Goal: Task Accomplishment & Management: Manage account settings

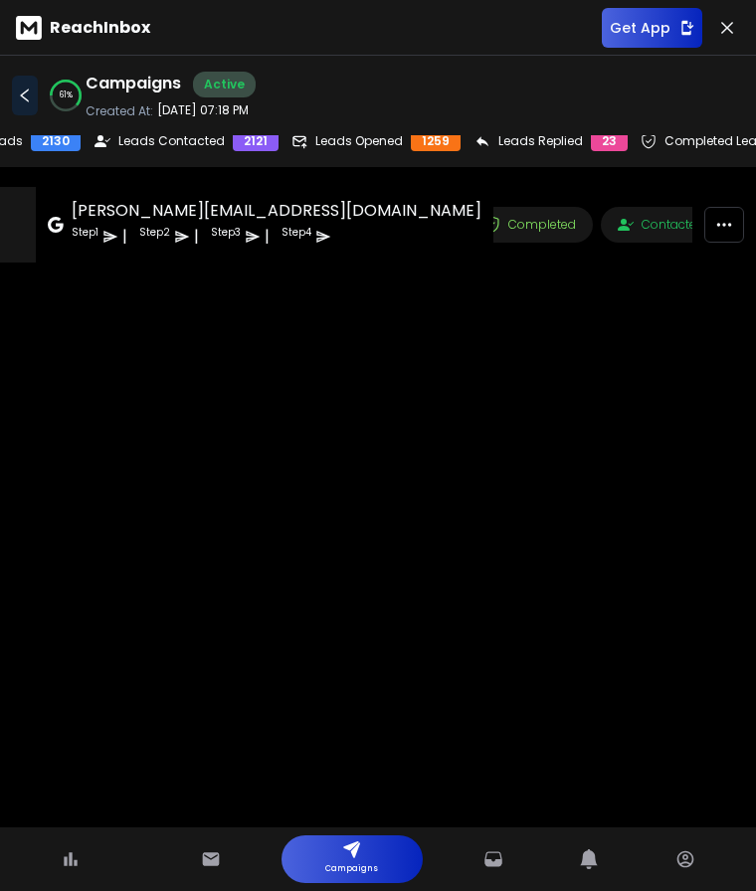
click at [15, 98] on button at bounding box center [25, 96] width 26 height 40
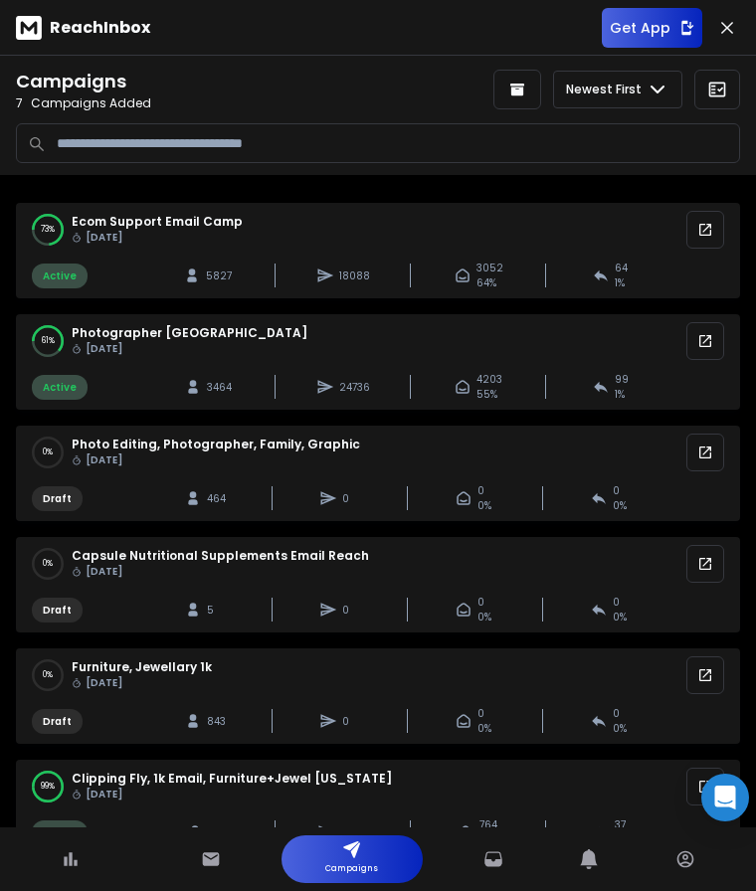
click at [101, 331] on span "Photographer [GEOGRAPHIC_DATA] [DATE]" at bounding box center [190, 341] width 236 height 32
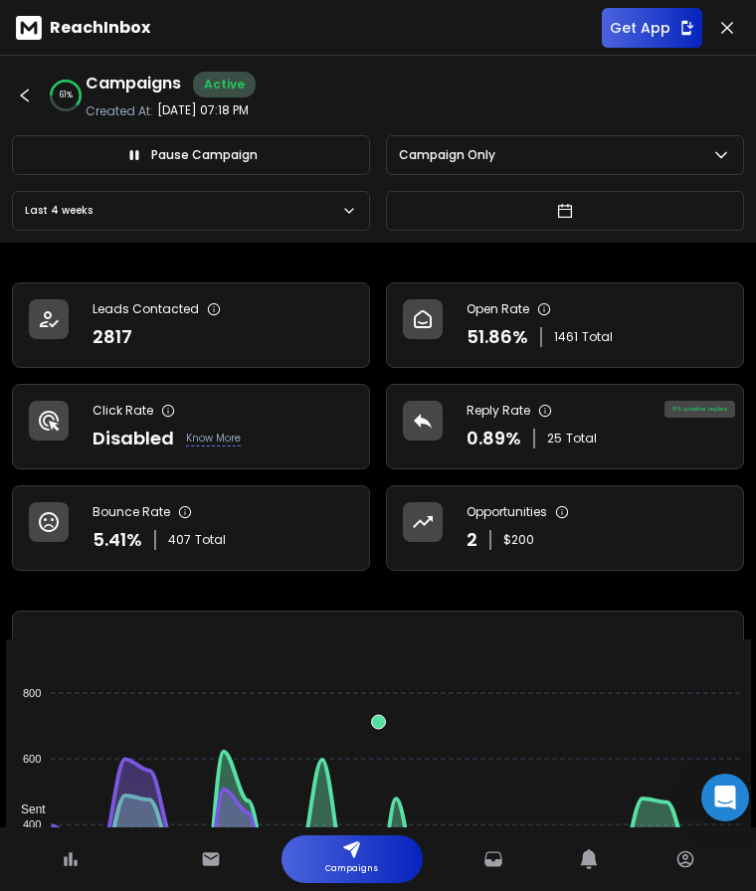
click at [146, 522] on div "Bounce Rate 5.41 % 407 Total" at bounding box center [159, 528] width 133 height 52
click at [136, 517] on p "Bounce Rate" at bounding box center [132, 512] width 78 height 16
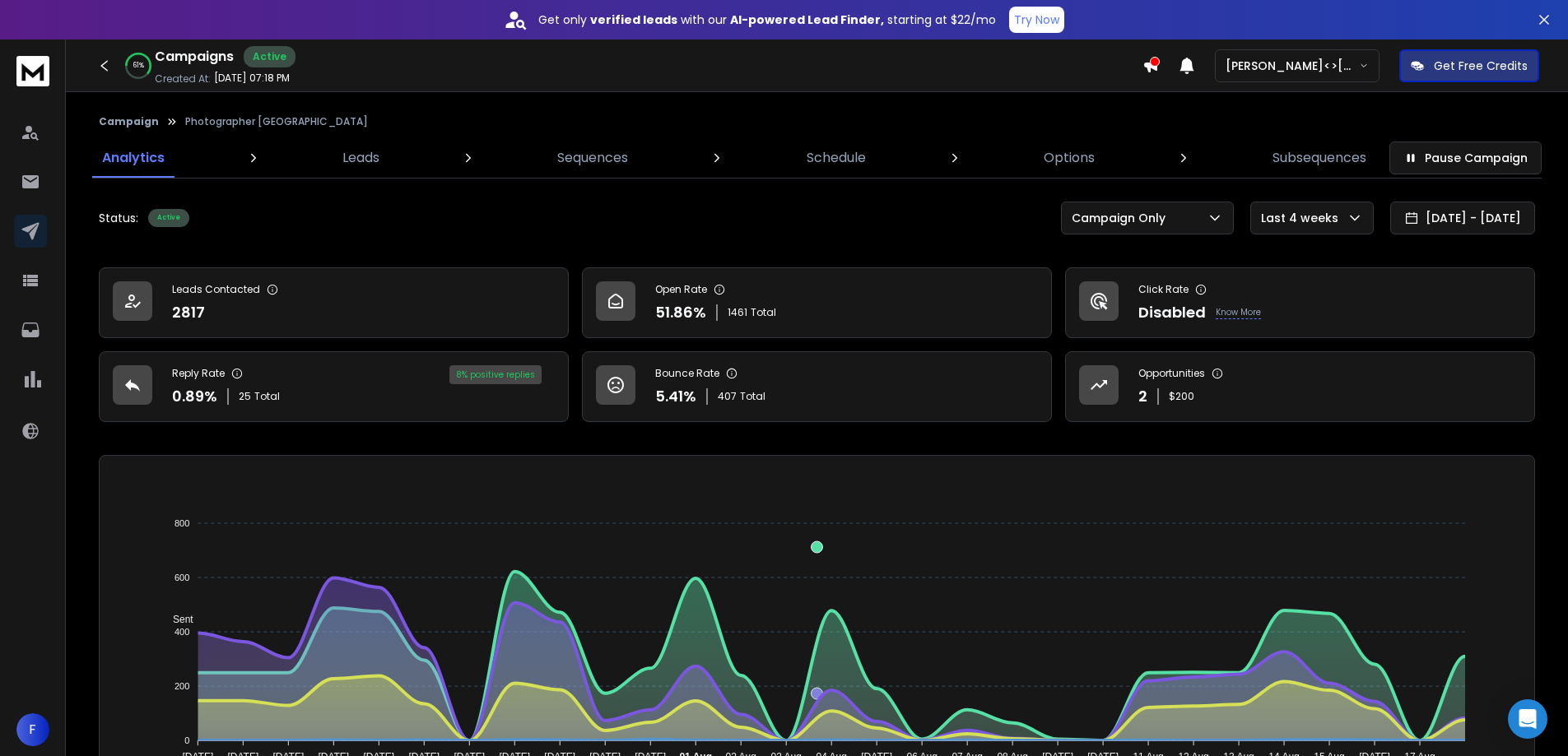
click at [625, 379] on p "Bounce Rate" at bounding box center [688, 374] width 65 height 13
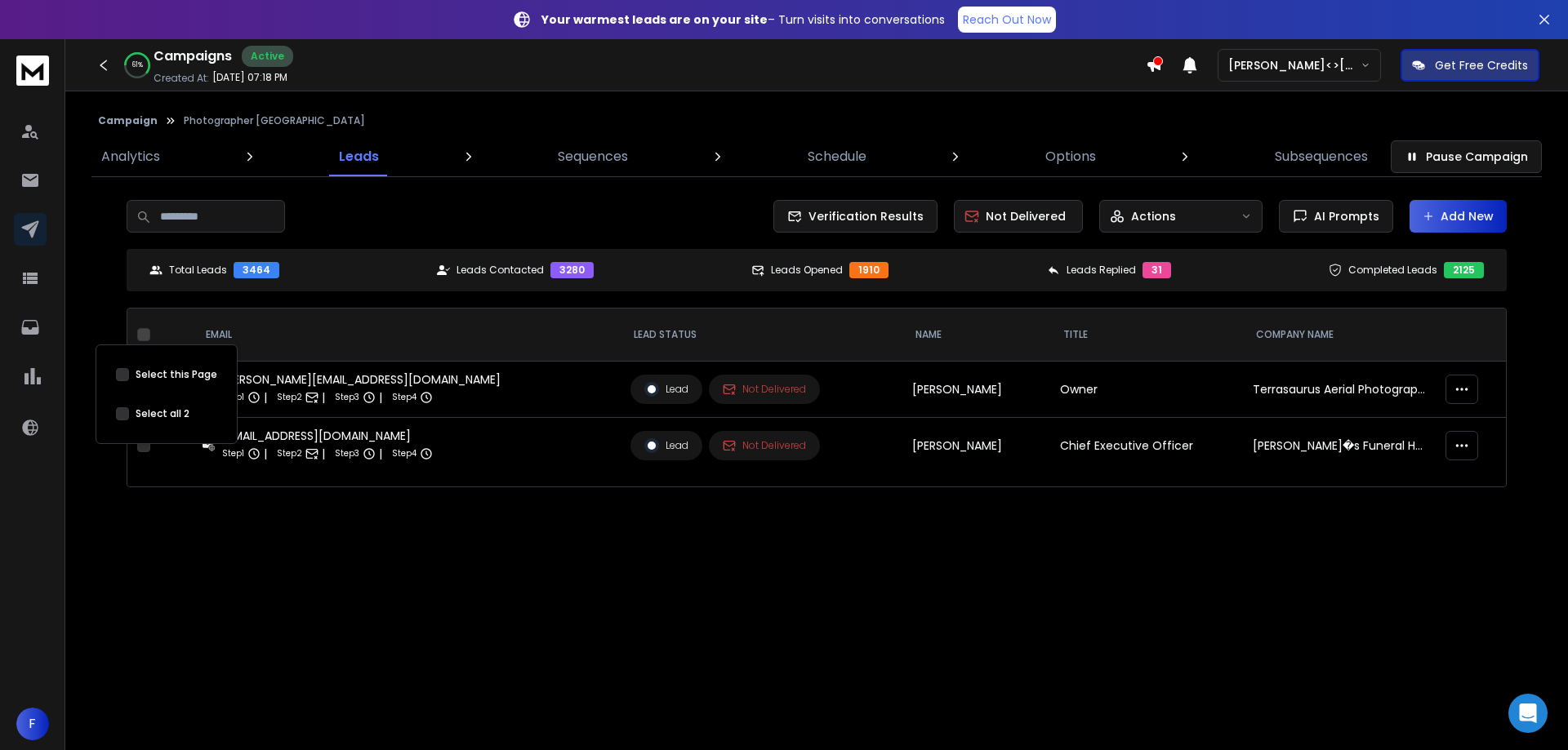
click at [126, 414] on button "Select this Page" at bounding box center [122, 414] width 13 height 13
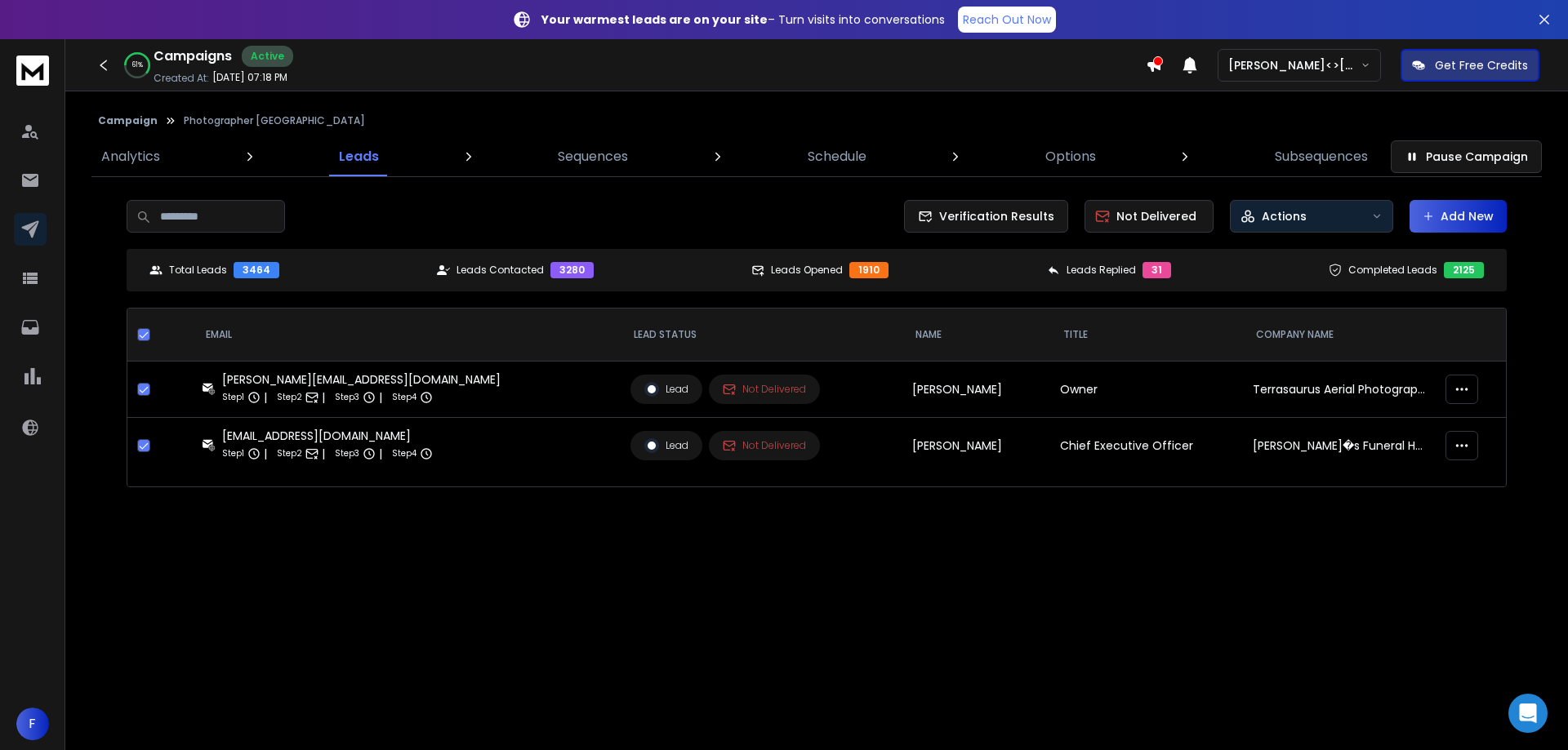
click at [1304, 220] on p "Actions" at bounding box center [1284, 217] width 45 height 16
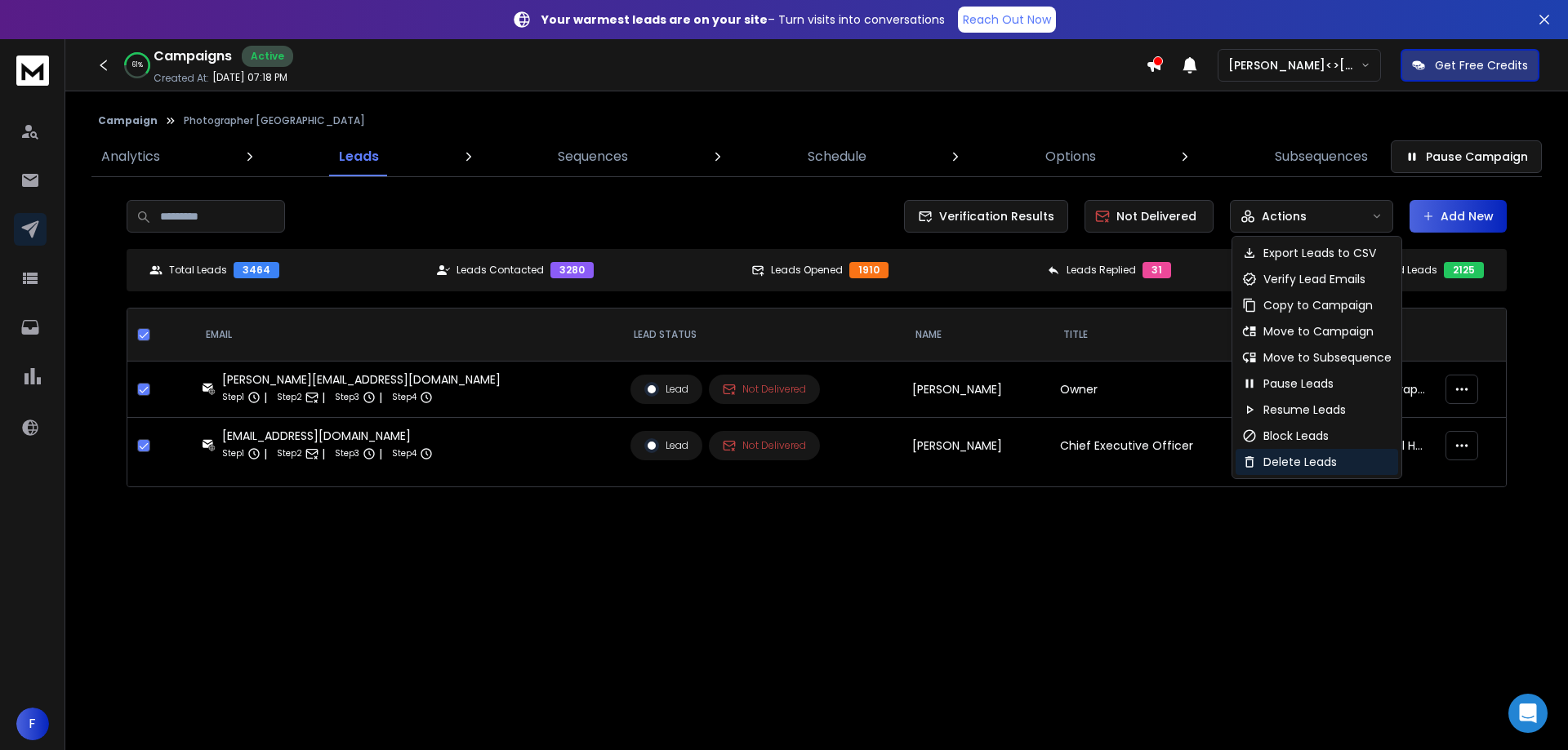
click at [1325, 457] on p "Delete Leads" at bounding box center [1300, 462] width 74 height 16
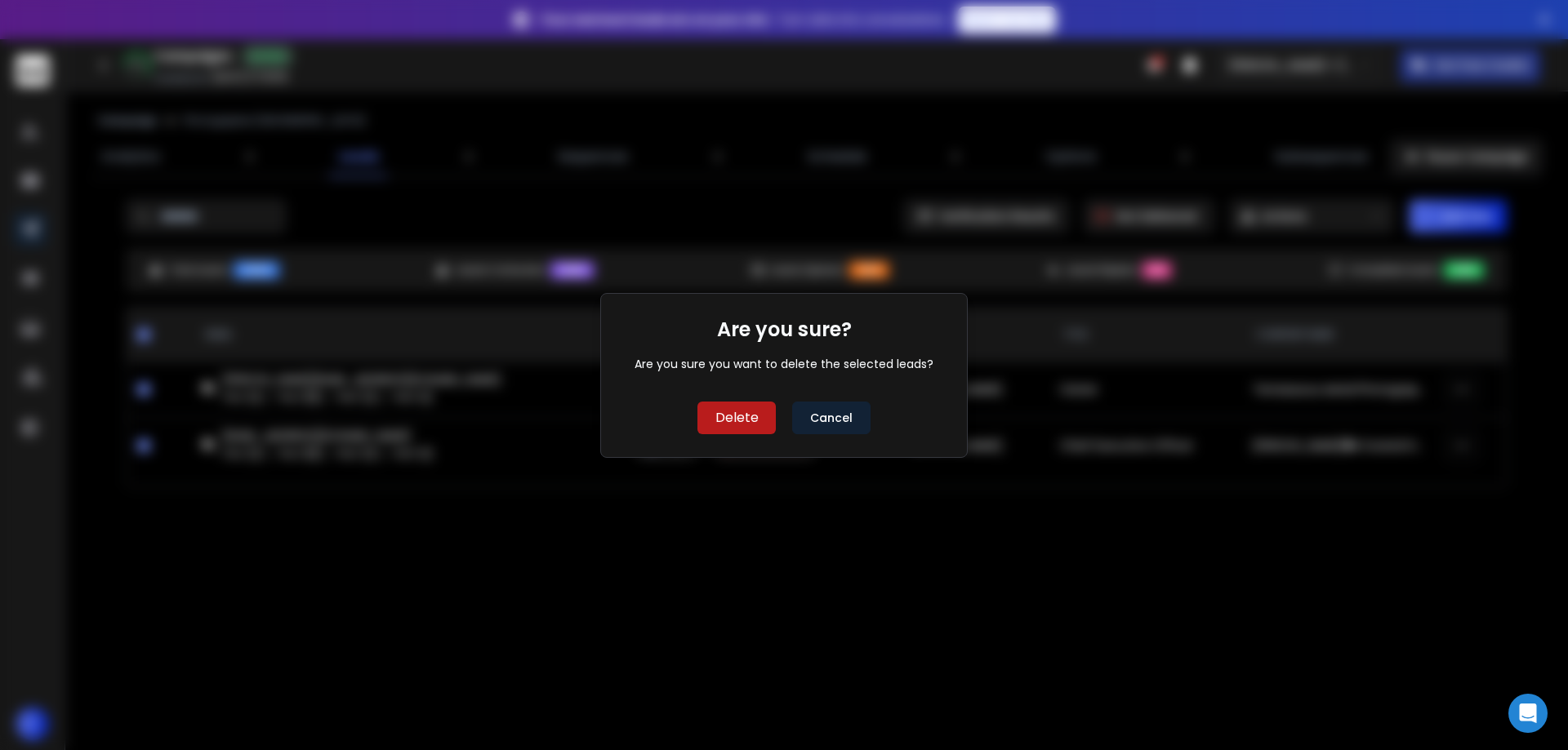
click at [713, 412] on button "Delete" at bounding box center [737, 418] width 79 height 33
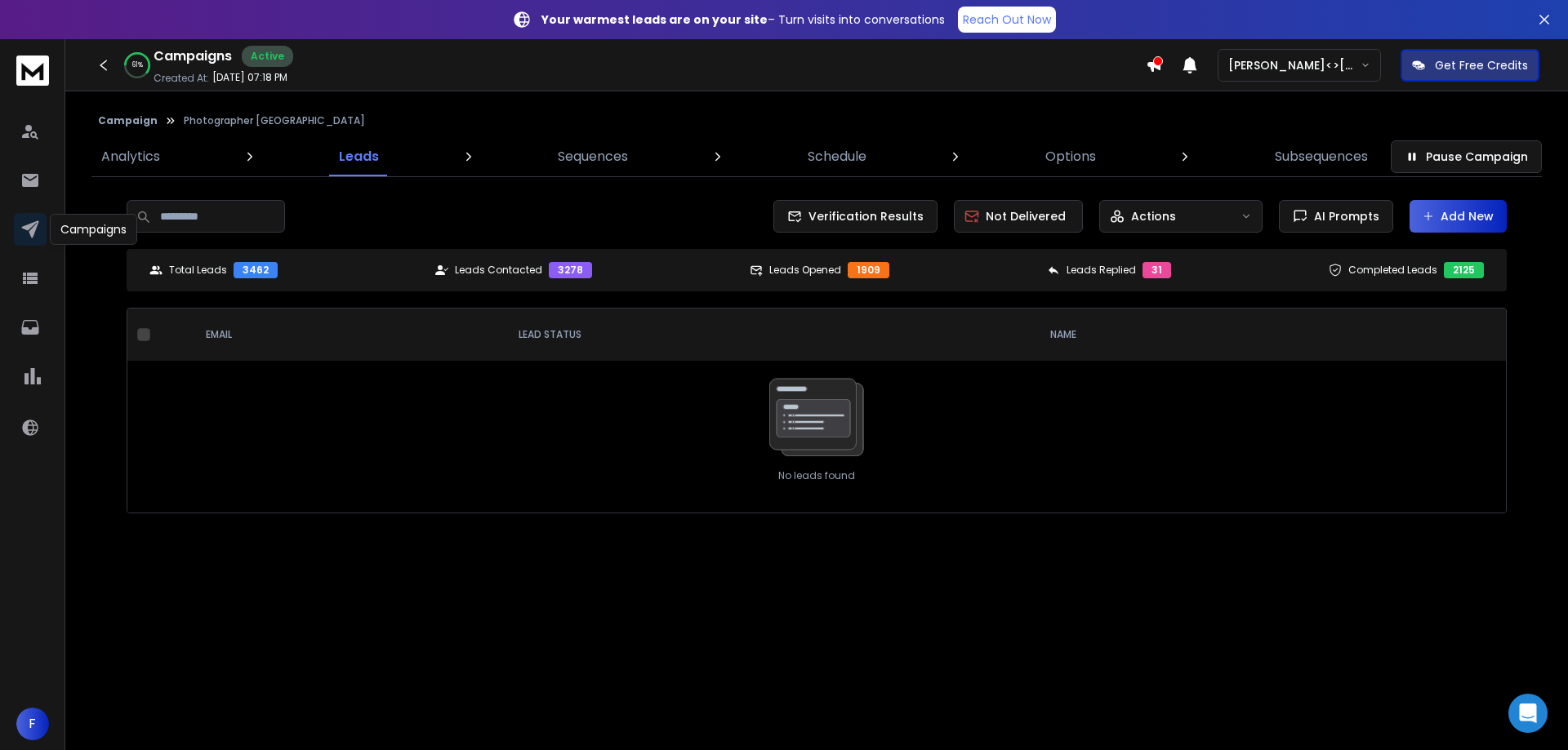
click at [29, 231] on icon at bounding box center [30, 230] width 20 height 20
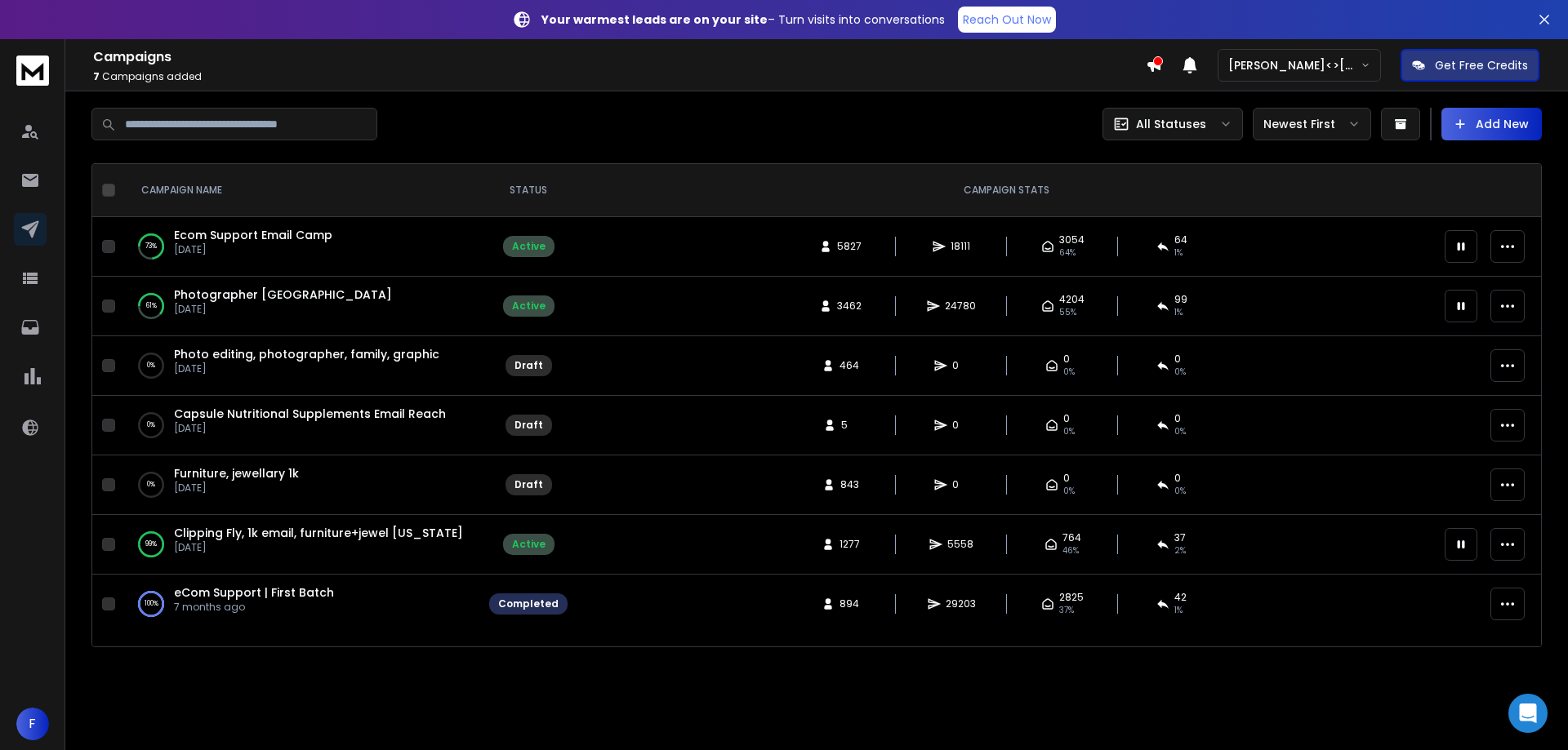
click at [204, 233] on span "Ecom Support Email Camp" at bounding box center [253, 236] width 158 height 16
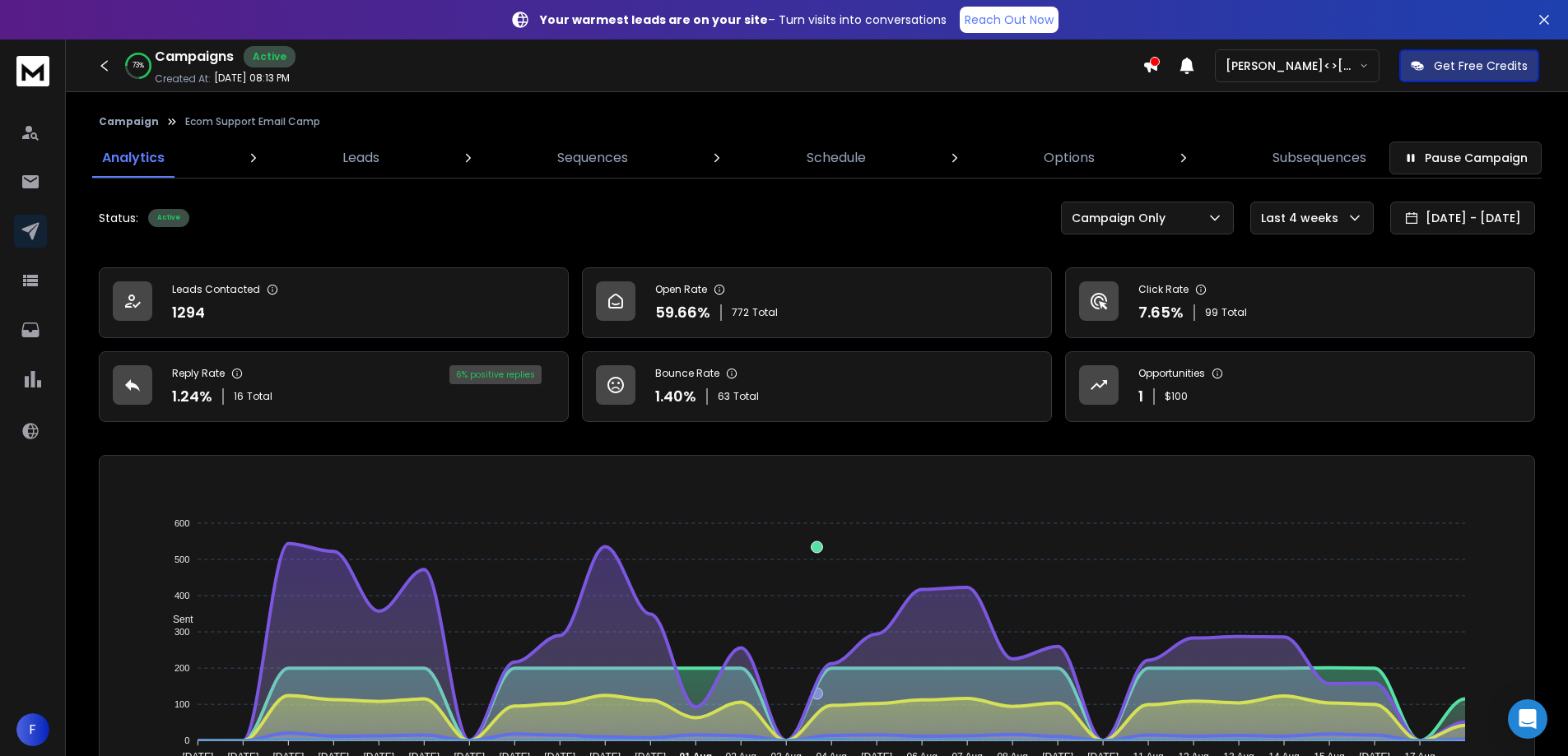
click at [688, 376] on p "Bounce Rate" at bounding box center [688, 374] width 65 height 13
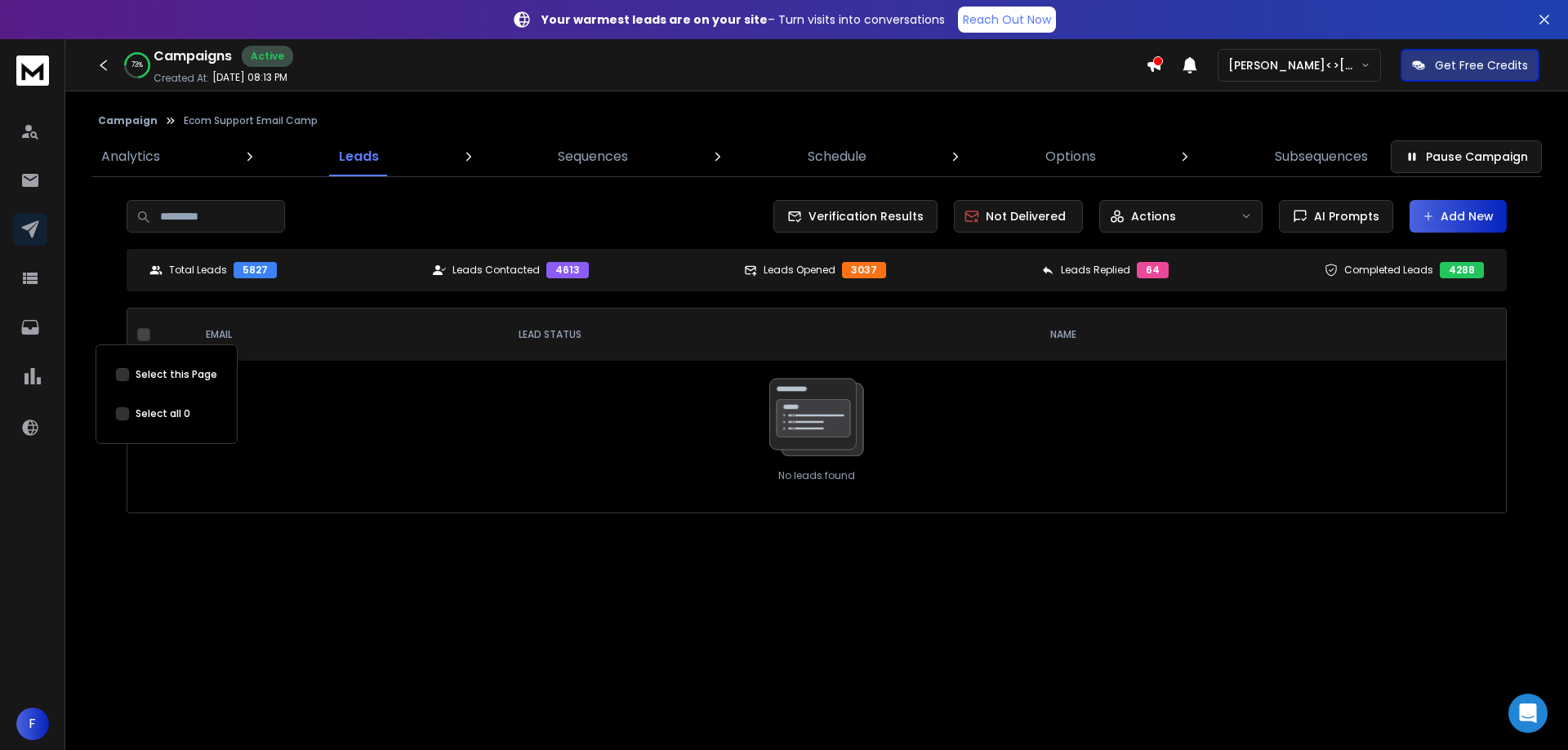
click at [146, 329] on button "Select this Page" at bounding box center [144, 335] width 13 height 13
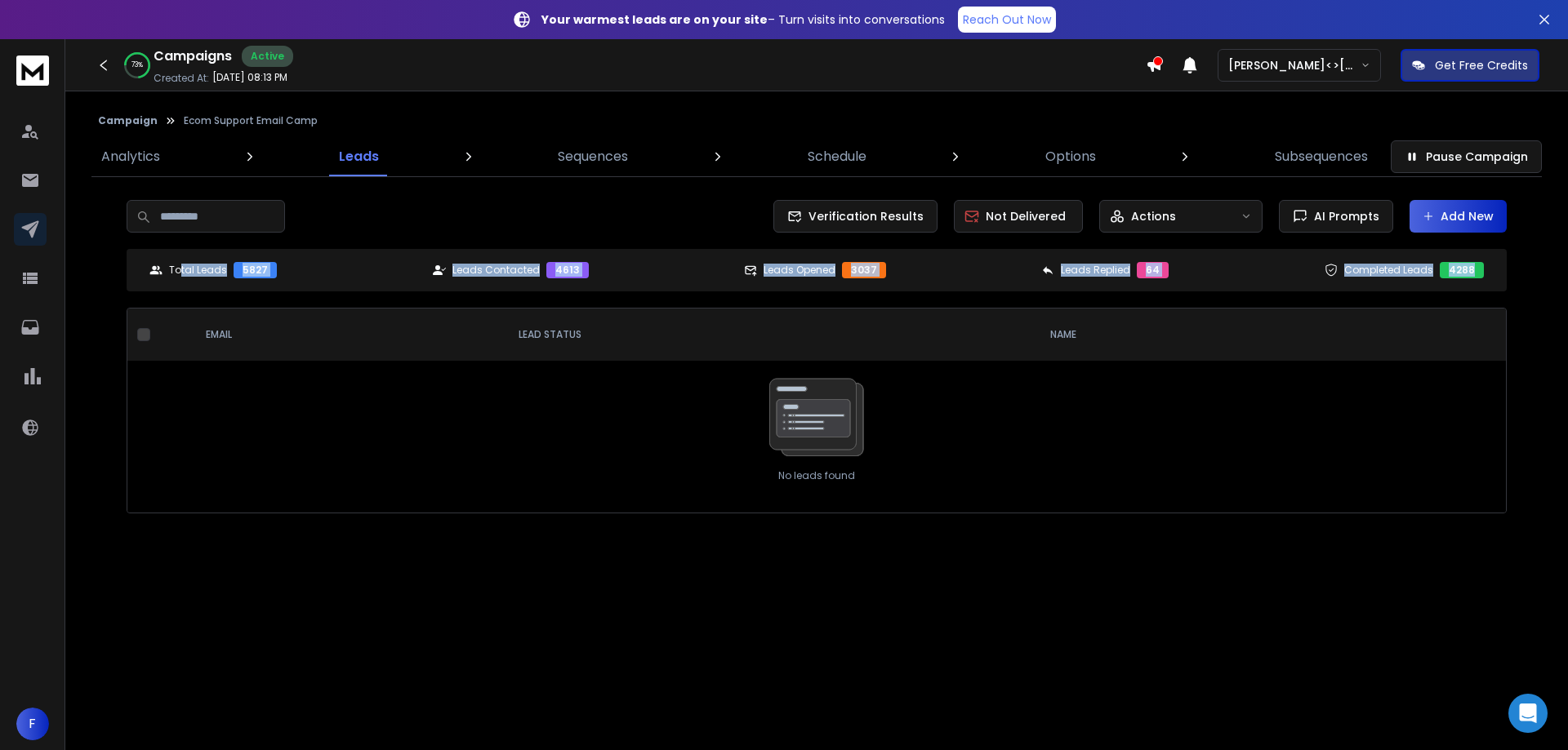
drag, startPoint x: 178, startPoint y: 270, endPoint x: 1517, endPoint y: 279, distance: 1339.0
click at [1517, 279] on div "Verification Results Not Delivered Actions AI Prompts Add New Total Leads 5827 …" at bounding box center [816, 349] width 1437 height 297
click at [1520, 272] on div "Verification Results Not Delivered Actions AI Prompts Add New Total Leads 5827 …" at bounding box center [816, 349] width 1437 height 297
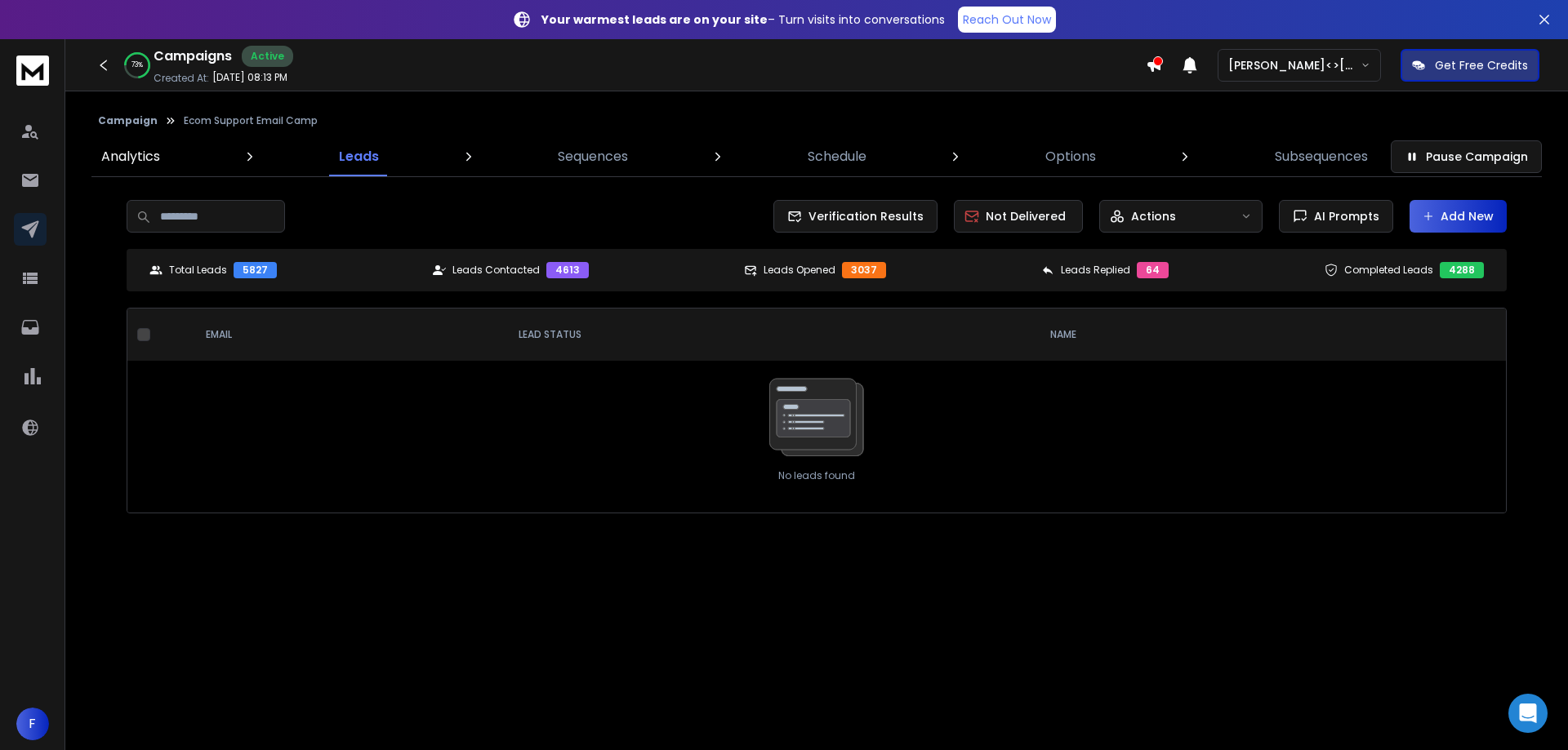
drag, startPoint x: 1394, startPoint y: 158, endPoint x: 94, endPoint y: 156, distance: 1300.0
click at [94, 156] on div "Analytics Leads Sequences Schedule Options Subsequences Pause Campaign" at bounding box center [816, 157] width 1451 height 40
click at [39, 199] on div at bounding box center [33, 184] width 38 height 39
click at [34, 156] on div at bounding box center [33, 277] width 38 height 345
click at [26, 169] on link at bounding box center [30, 181] width 33 height 33
